Goal: Communication & Community: Answer question/provide support

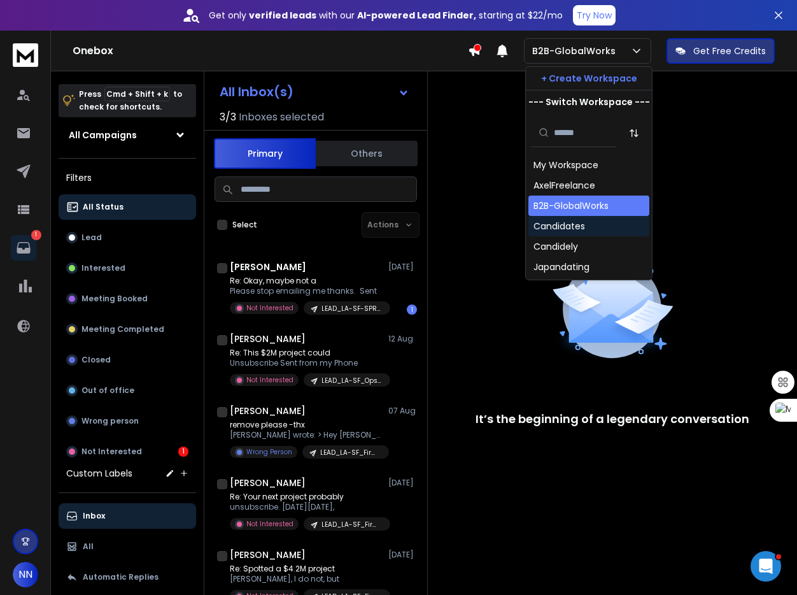
click at [595, 220] on div "Candidates" at bounding box center [588, 226] width 121 height 20
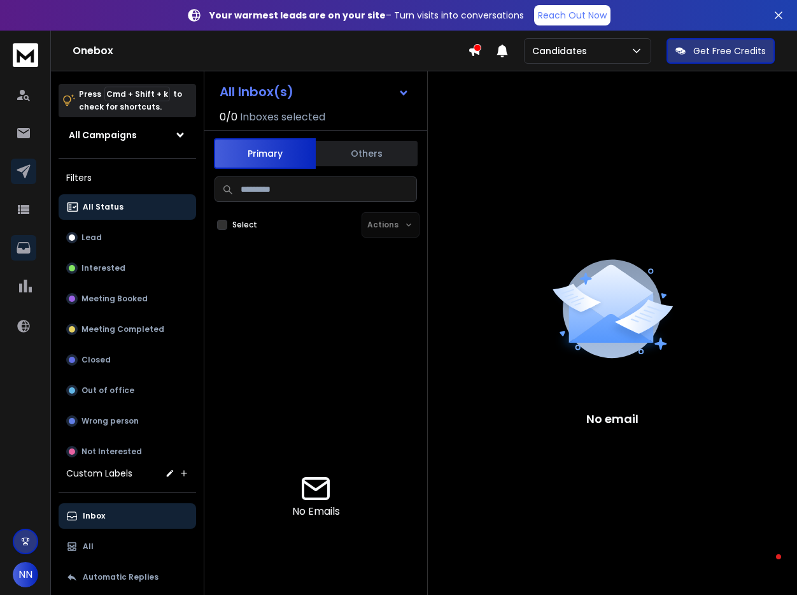
click at [30, 165] on icon at bounding box center [23, 171] width 15 height 15
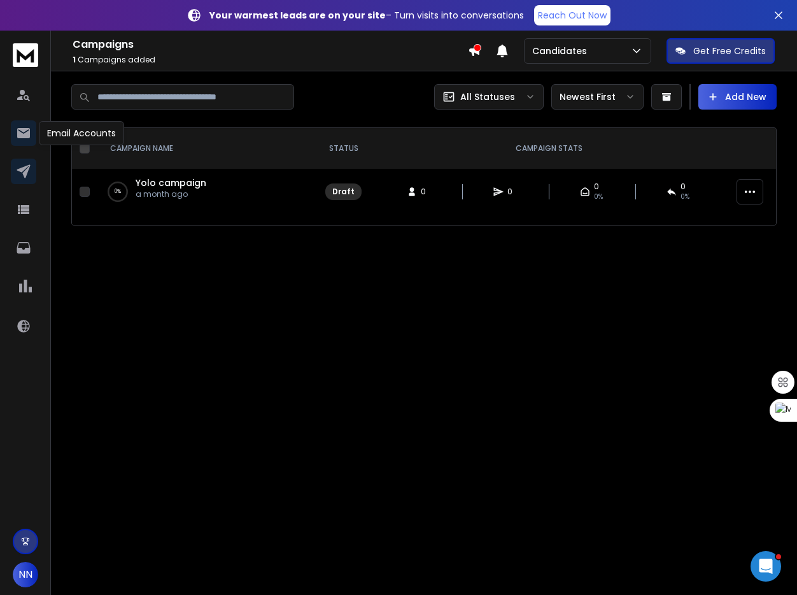
click at [30, 137] on icon at bounding box center [23, 132] width 15 height 15
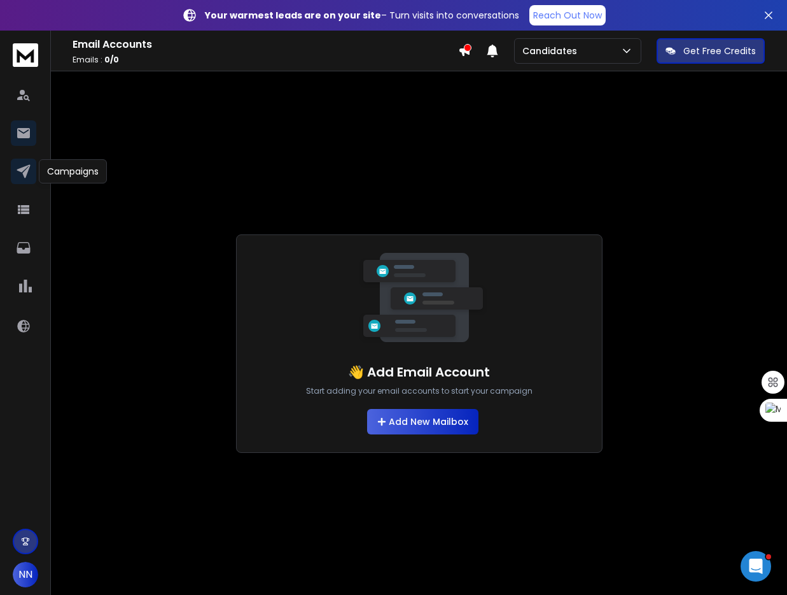
click at [31, 176] on icon at bounding box center [23, 171] width 15 height 15
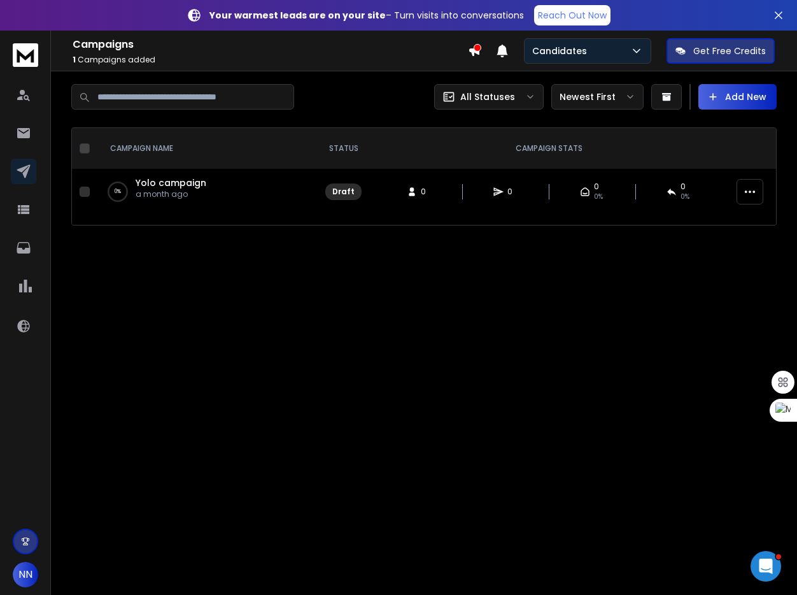
click at [590, 57] on button "Candidates" at bounding box center [587, 50] width 127 height 25
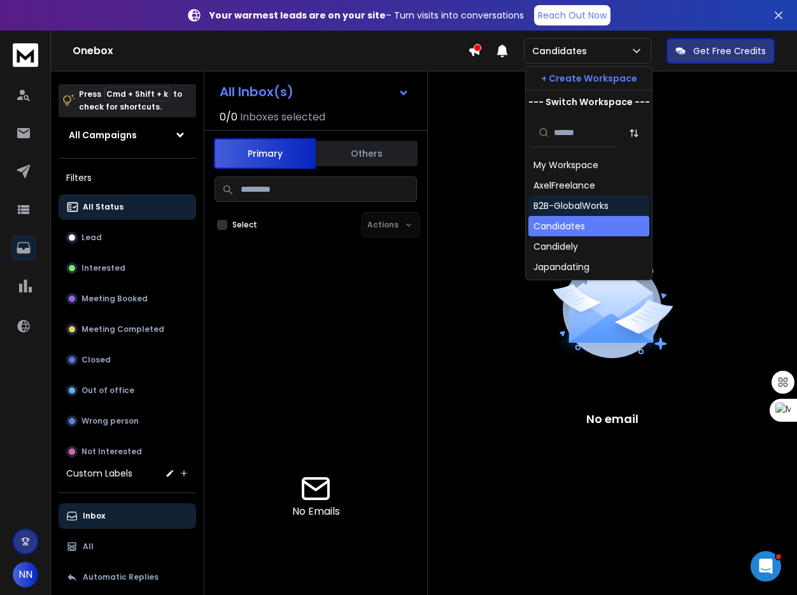
click at [577, 201] on div "B2B-GlobalWorks" at bounding box center [570, 205] width 75 height 13
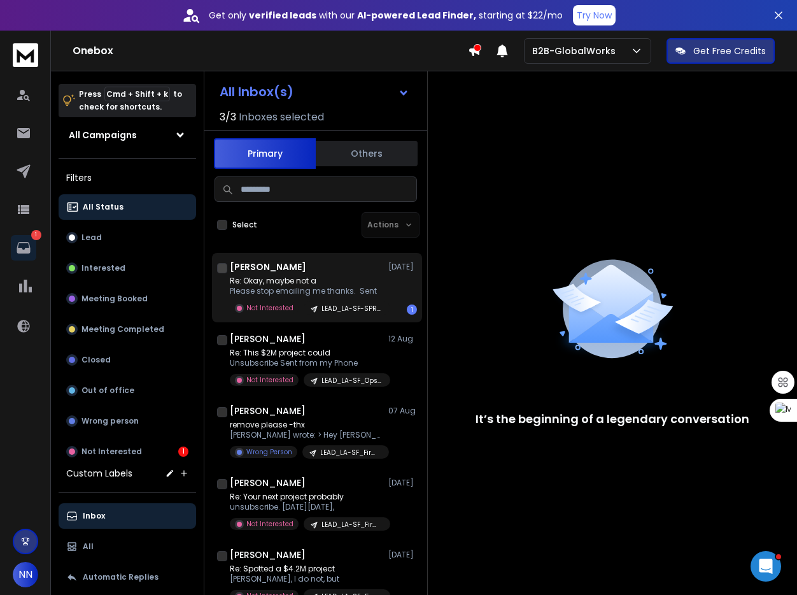
click at [321, 278] on p "Re: Okay, maybe not a" at bounding box center [306, 281] width 153 height 10
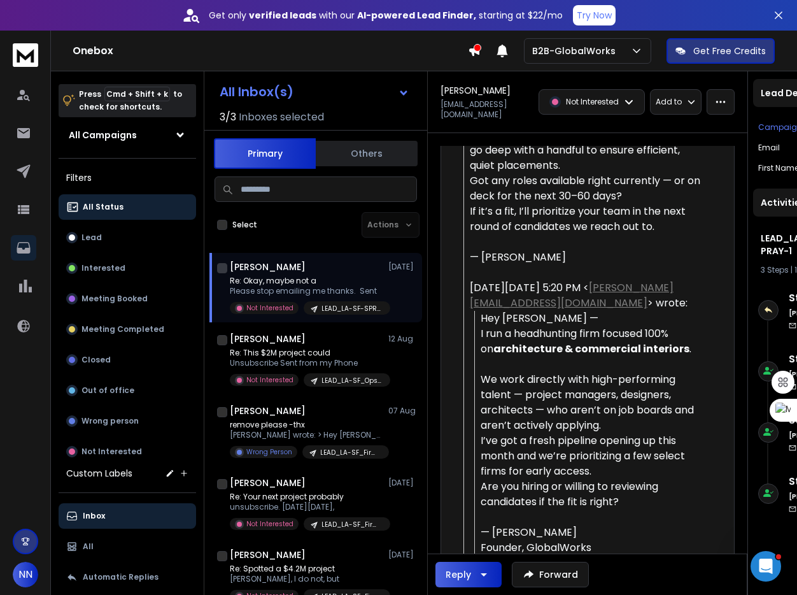
scroll to position [722, 0]
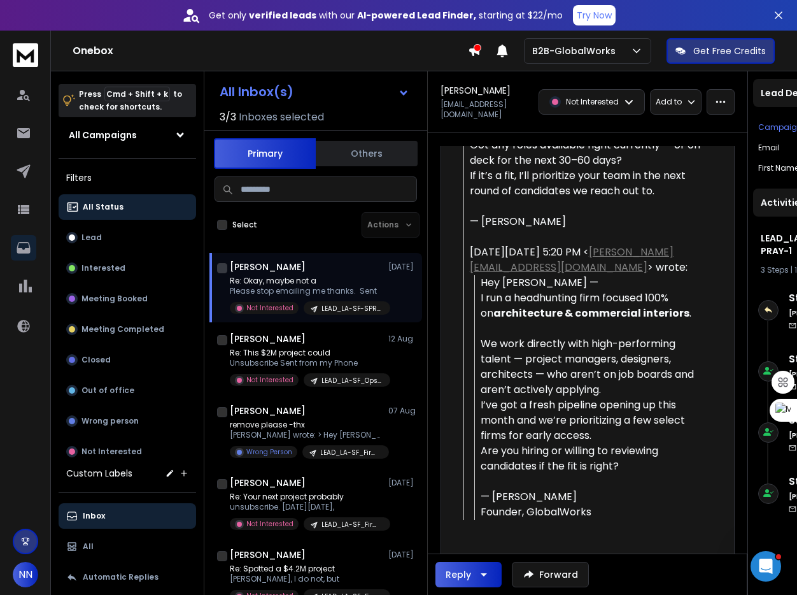
click at [602, 593] on span "3" at bounding box center [598, 598] width 6 height 11
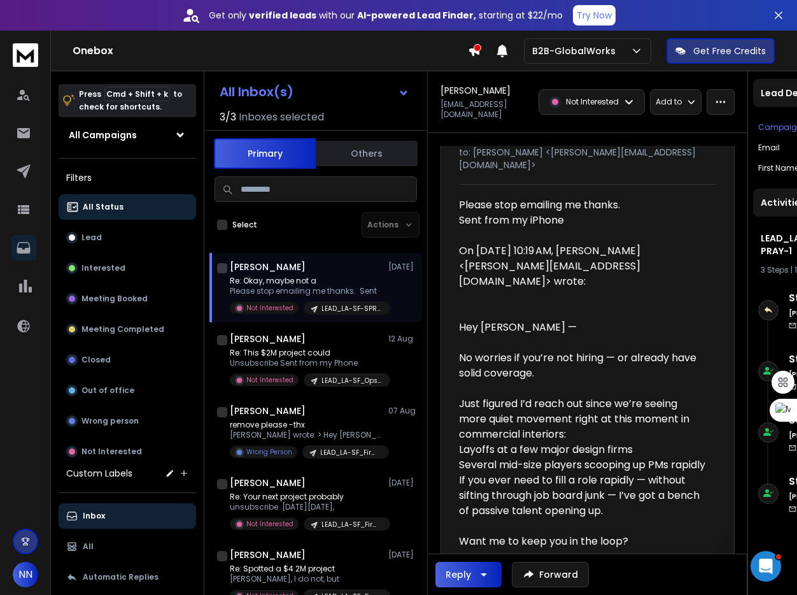
scroll to position [0, 0]
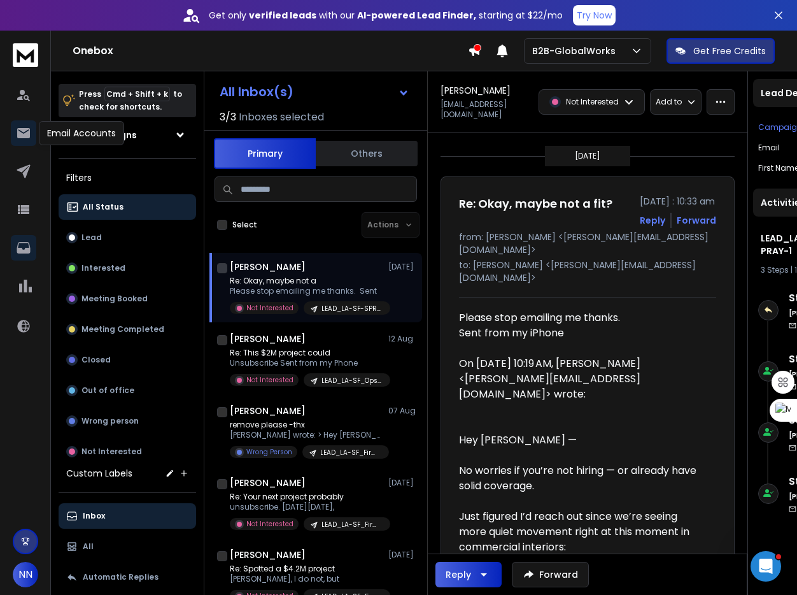
click at [19, 134] on icon at bounding box center [23, 133] width 13 height 10
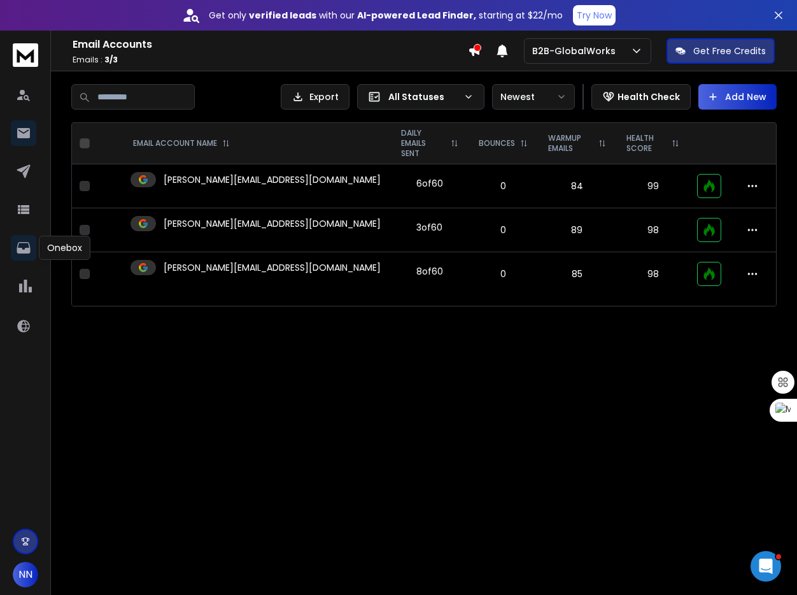
click at [26, 249] on icon at bounding box center [23, 247] width 13 height 11
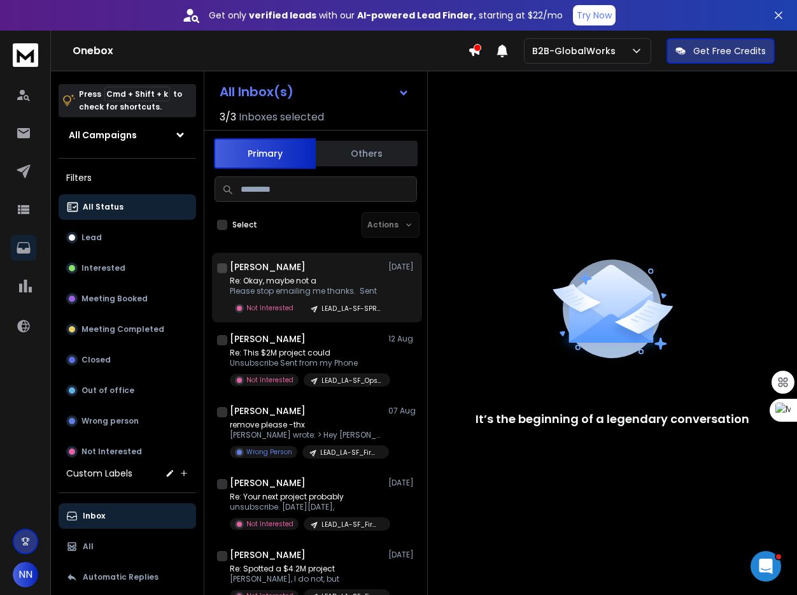
click at [328, 279] on p "Re: Okay, maybe not a" at bounding box center [306, 281] width 153 height 10
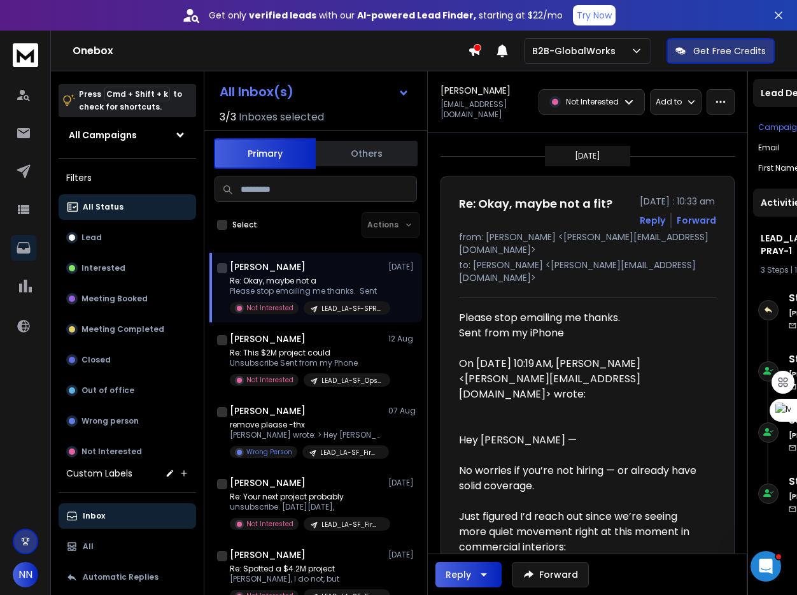
drag, startPoint x: 483, startPoint y: 229, endPoint x: 548, endPoint y: 225, distance: 65.0
click at [548, 230] on p "from: [PERSON_NAME] <[PERSON_NAME][EMAIL_ADDRESS][DOMAIN_NAME]>" at bounding box center [587, 242] width 257 height 25
drag, startPoint x: 549, startPoint y: 225, endPoint x: 521, endPoint y: 224, distance: 27.4
click at [484, 230] on p "from: [PERSON_NAME] <[PERSON_NAME][EMAIL_ADDRESS][DOMAIN_NAME]>" at bounding box center [587, 242] width 257 height 25
copy p "[PERSON_NAME]"
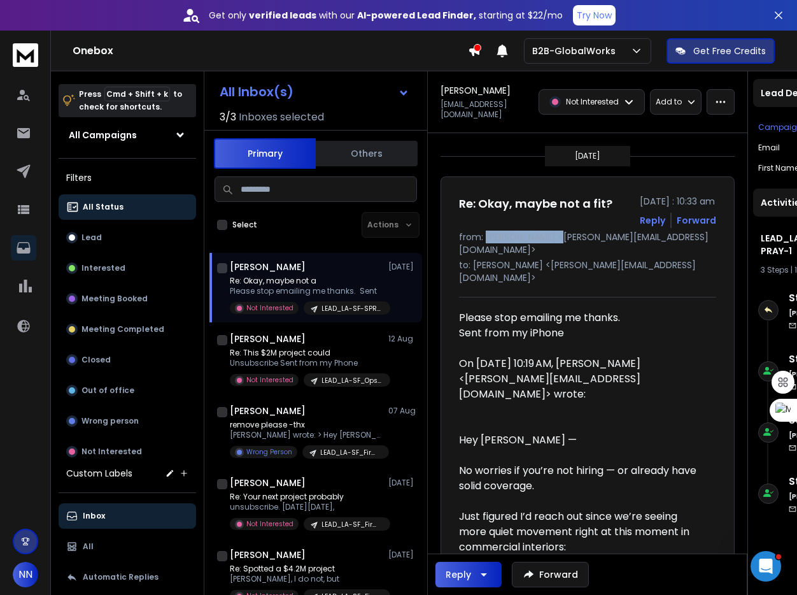
click at [466, 574] on div "Reply" at bounding box center [458, 574] width 25 height 13
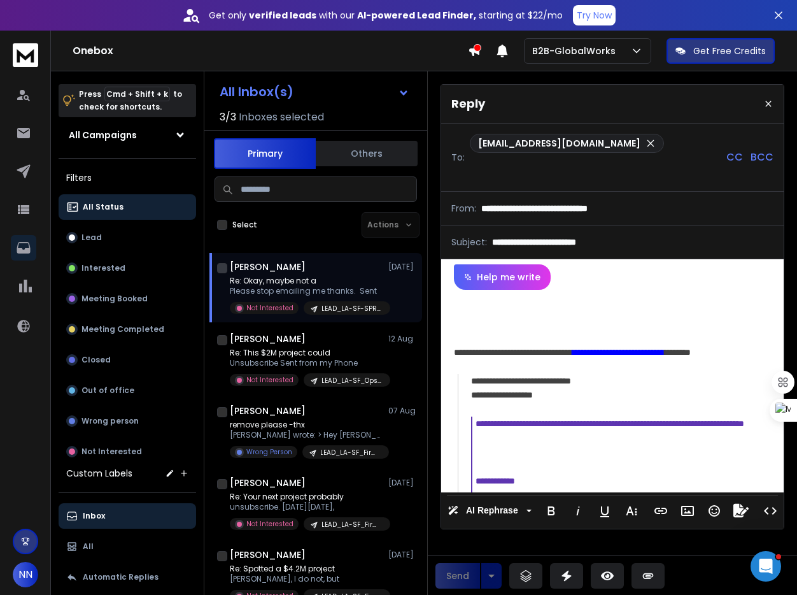
click at [483, 306] on div at bounding box center [612, 309] width 317 height 14
click at [763, 104] on icon at bounding box center [768, 104] width 10 height 10
